Goal: Task Accomplishment & Management: Manage account settings

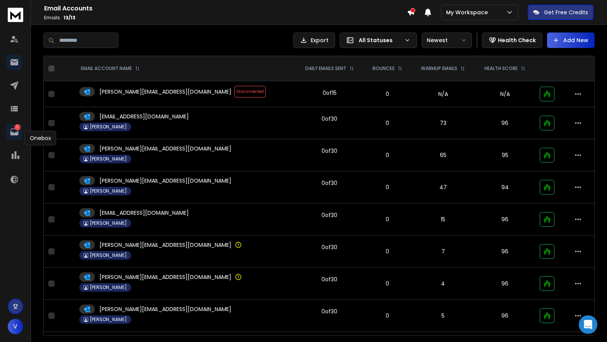
click at [16, 135] on icon at bounding box center [14, 131] width 8 height 7
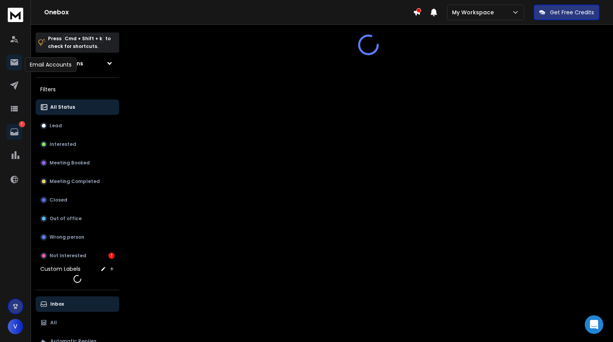
click at [15, 64] on icon at bounding box center [14, 62] width 8 height 6
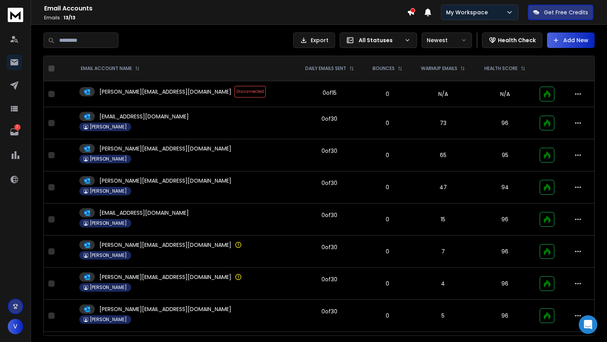
click at [468, 16] on p "My Workspace" at bounding box center [468, 13] width 45 height 8
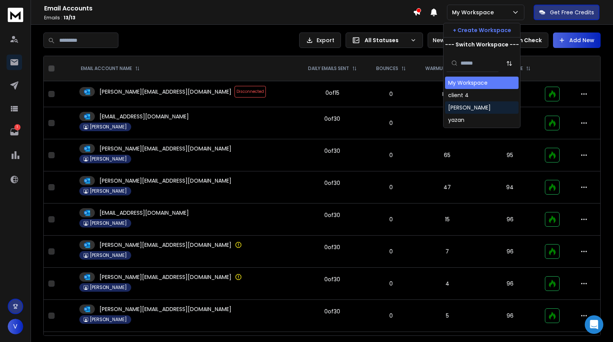
click at [471, 111] on div "[PERSON_NAME]" at bounding box center [469, 108] width 43 height 8
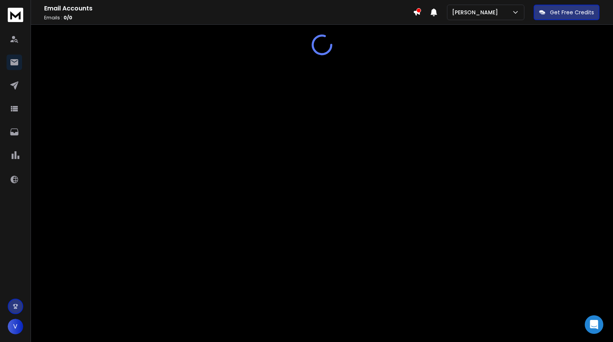
click at [473, 15] on p "[PERSON_NAME]" at bounding box center [476, 13] width 49 height 8
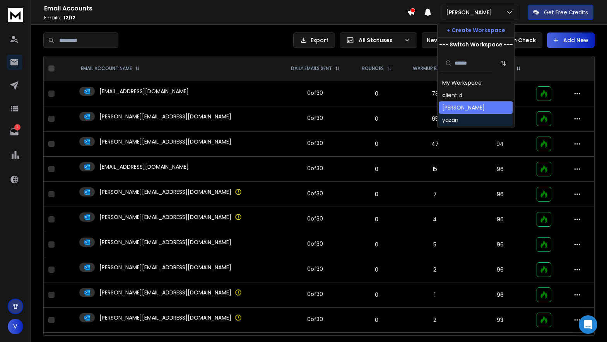
drag, startPoint x: 463, startPoint y: 134, endPoint x: 425, endPoint y: 145, distance: 39.4
click at [463, 126] on div "yazan" at bounding box center [475, 120] width 73 height 12
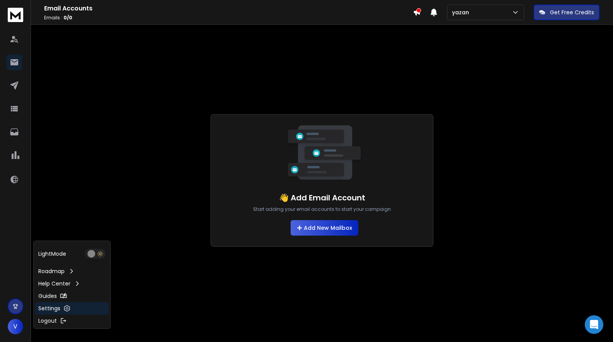
click at [46, 312] on p "Settings" at bounding box center [49, 308] width 22 height 8
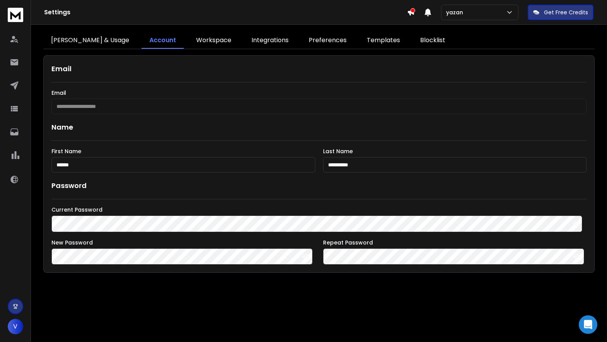
click at [200, 41] on link "Workspace" at bounding box center [213, 40] width 51 height 16
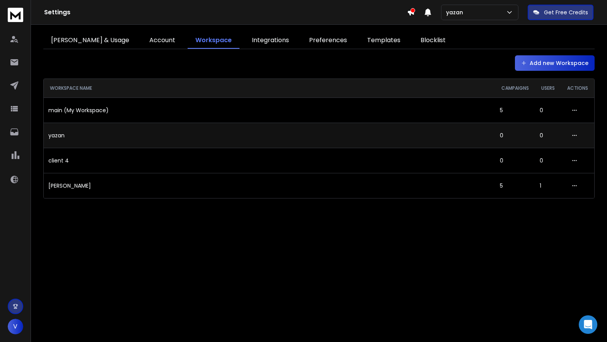
click at [135, 148] on td "yazan" at bounding box center [269, 135] width 451 height 25
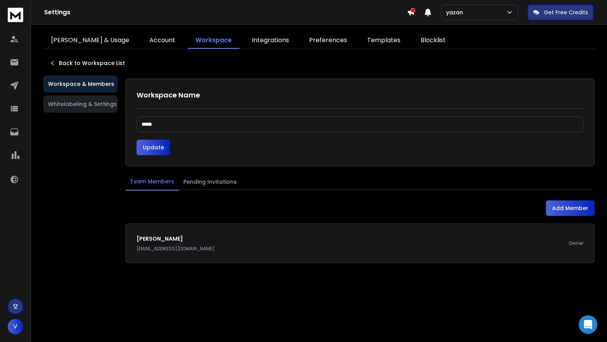
drag, startPoint x: 174, startPoint y: 133, endPoint x: 116, endPoint y: 123, distance: 58.8
click at [116, 123] on div "Workspace & Members Whitelabeling & Settings Workspace Name ***** Update Team M…" at bounding box center [318, 171] width 551 height 184
type input "******"
click at [219, 101] on h1 "Workspace Name" at bounding box center [360, 95] width 447 height 11
click at [157, 155] on button "Update" at bounding box center [154, 147] width 34 height 15
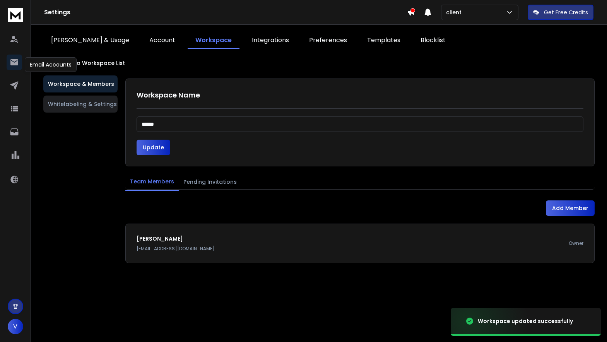
click at [17, 64] on icon at bounding box center [14, 62] width 9 height 9
